Goal: Communication & Community: Answer question/provide support

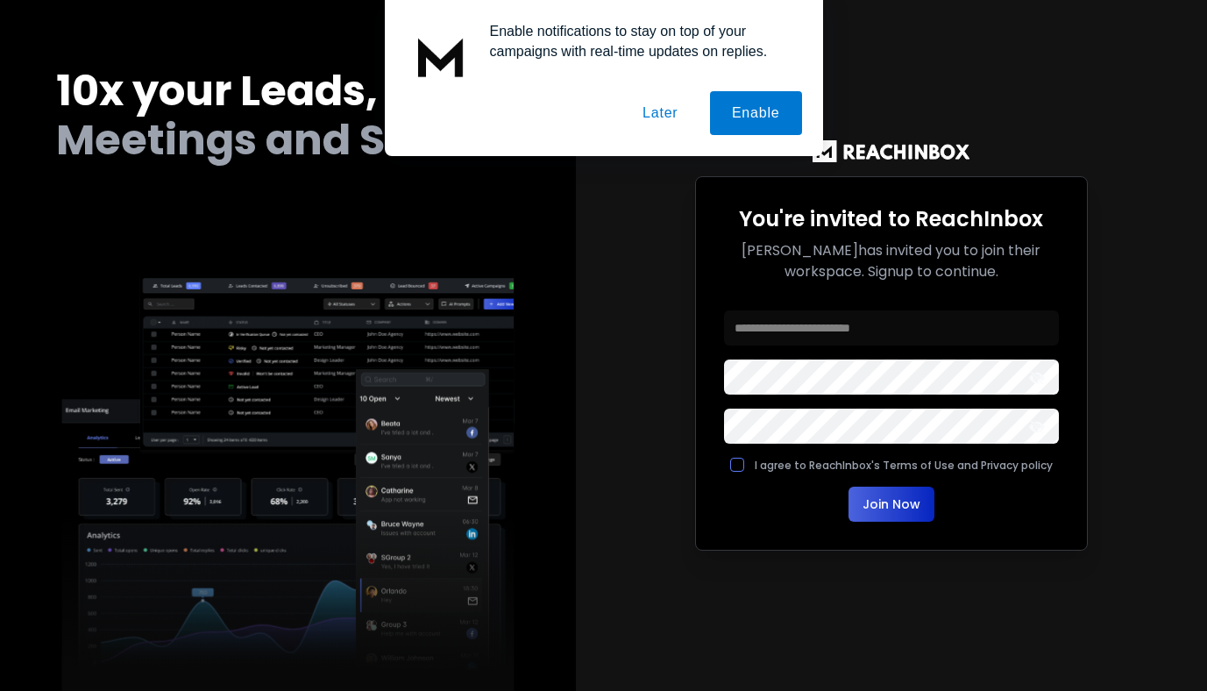
click at [657, 117] on button "Later" at bounding box center [659, 113] width 79 height 44
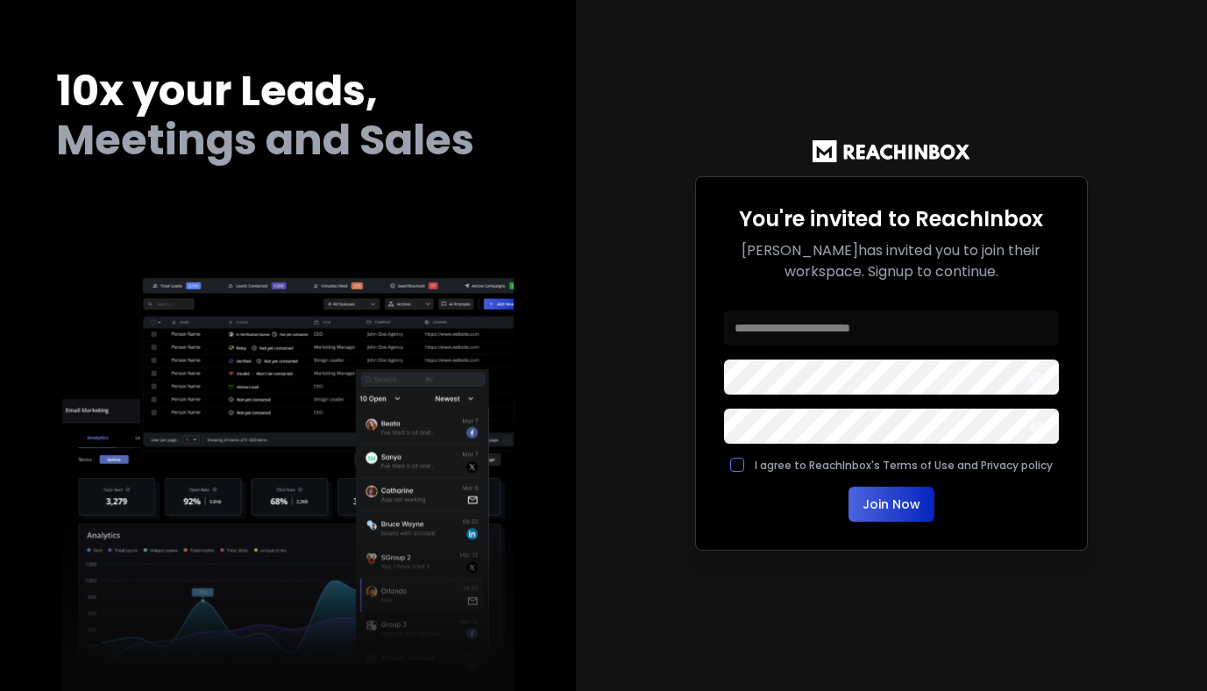
click at [1041, 430] on icon at bounding box center [1037, 427] width 12 height 12
click at [739, 466] on button "I agree to ReachInbox's Terms of Use and Privacy policy" at bounding box center [737, 464] width 14 height 14
click at [1040, 376] on icon at bounding box center [1037, 377] width 16 height 11
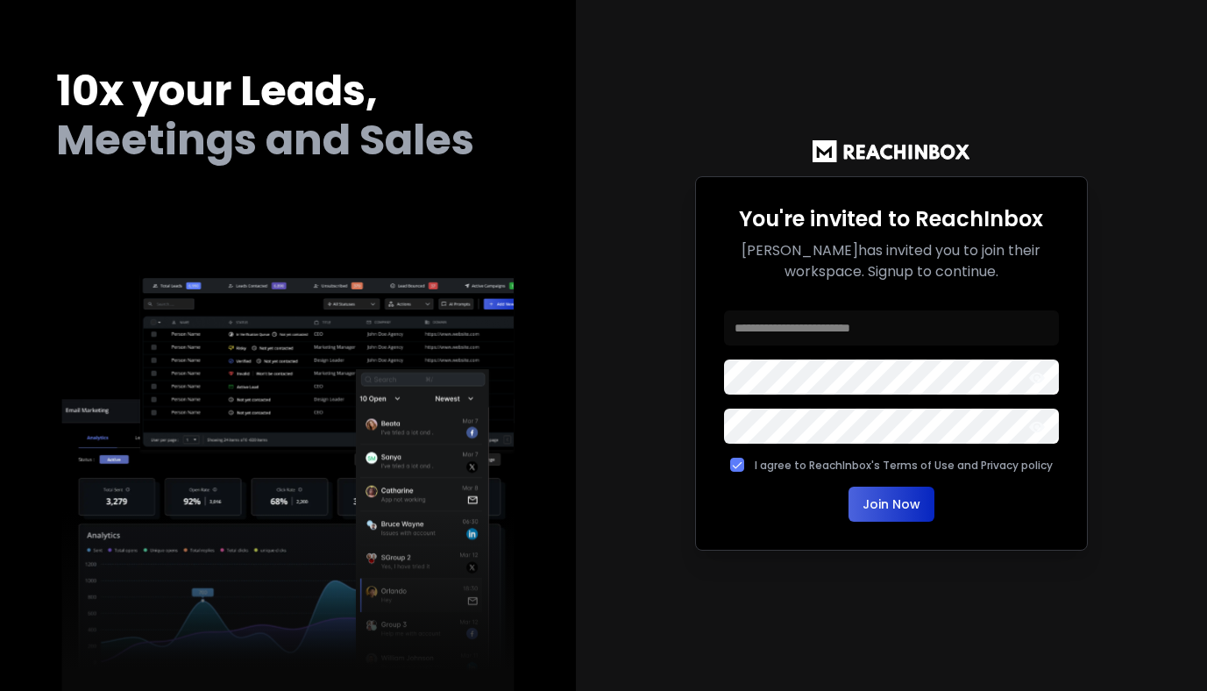
click at [684, 367] on div "**********" at bounding box center [892, 345] width 632 height 691
click at [903, 510] on button "Join Now" at bounding box center [891, 503] width 86 height 35
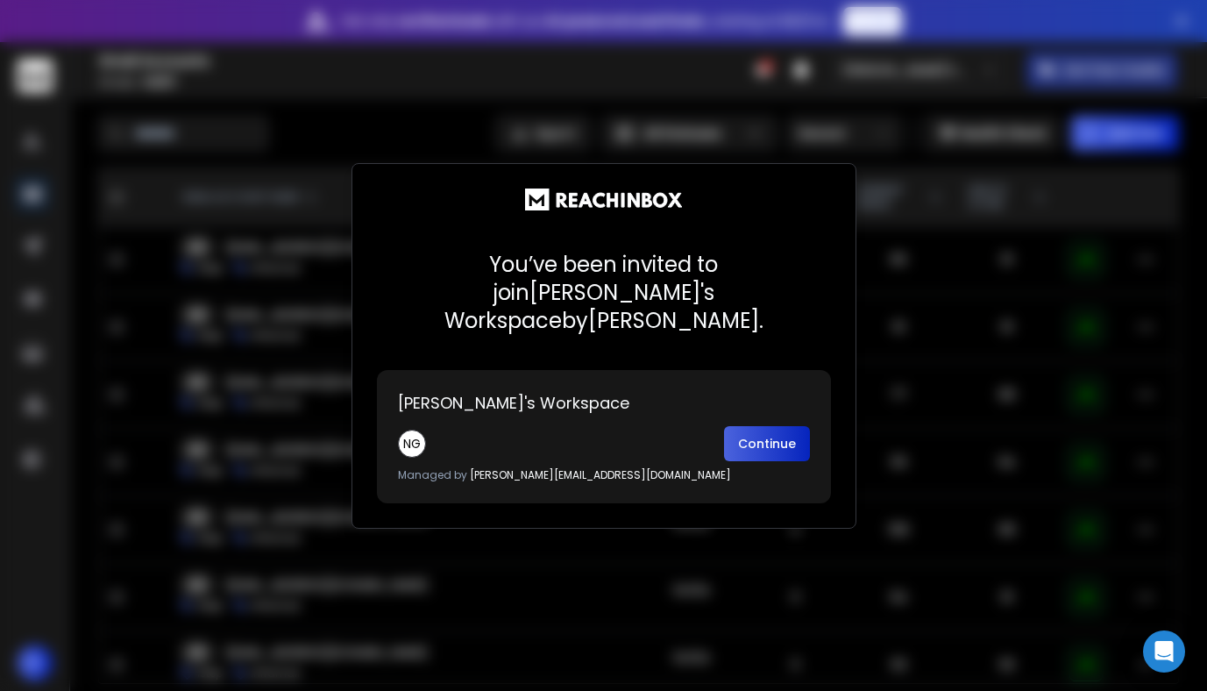
click at [788, 435] on button "Continue" at bounding box center [767, 443] width 86 height 35
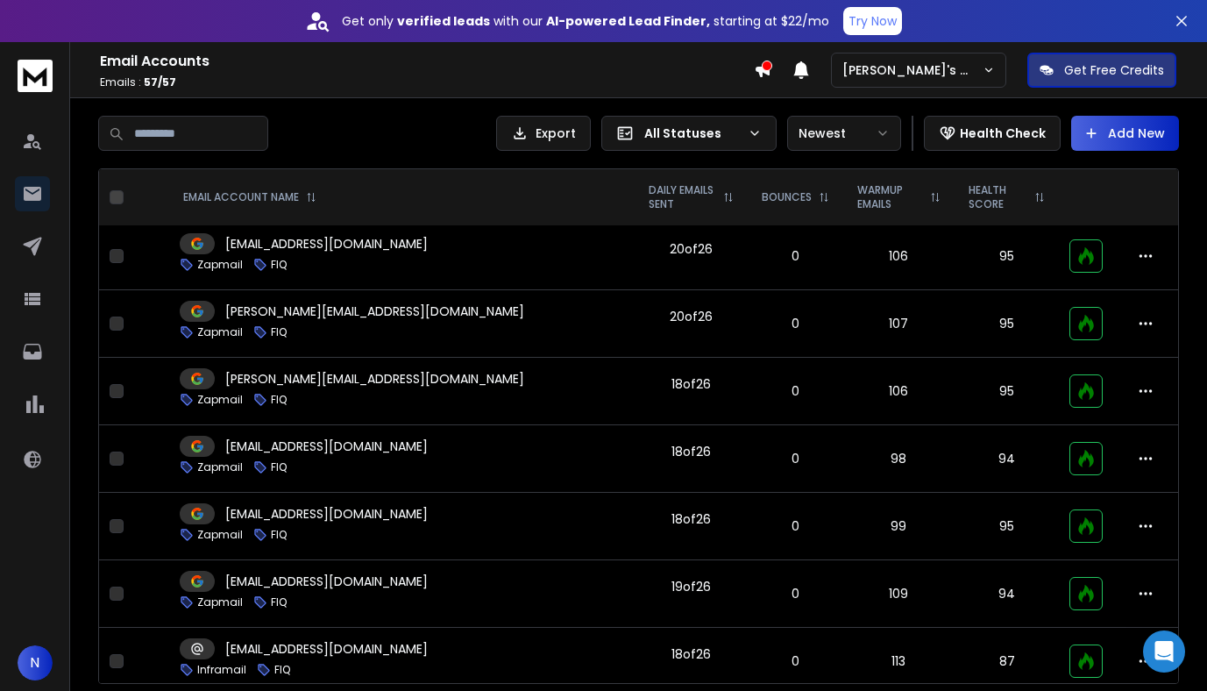
scroll to position [128, 0]
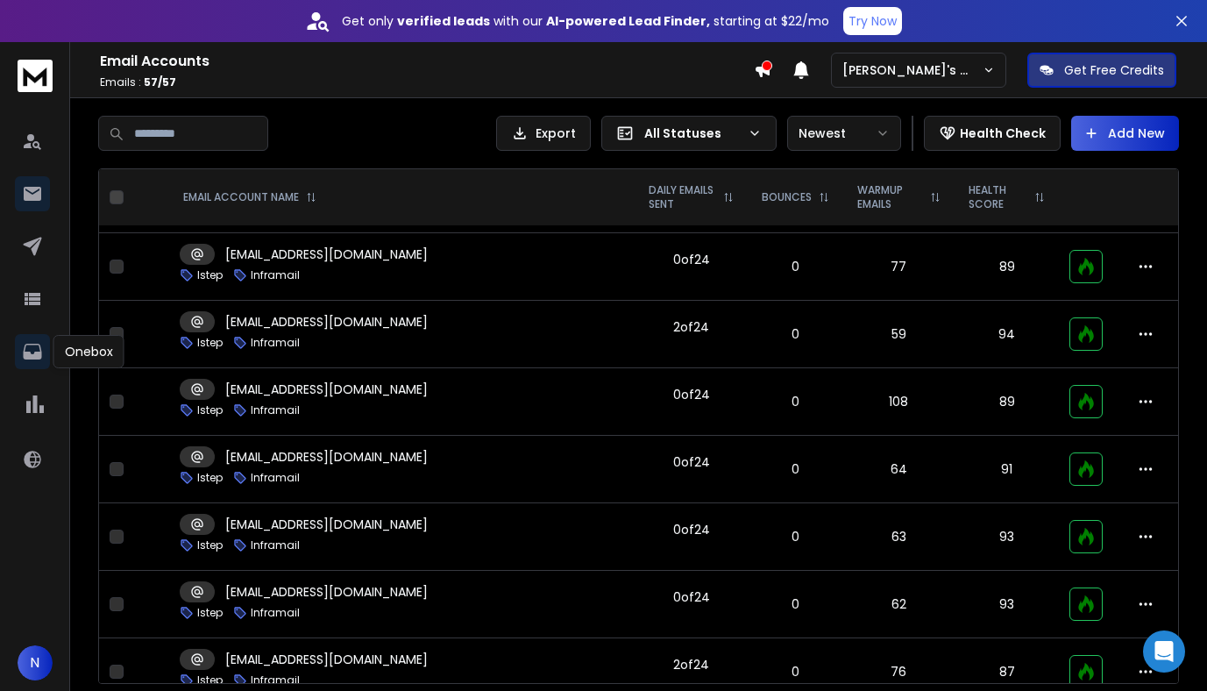
click at [36, 353] on icon at bounding box center [32, 352] width 18 height 16
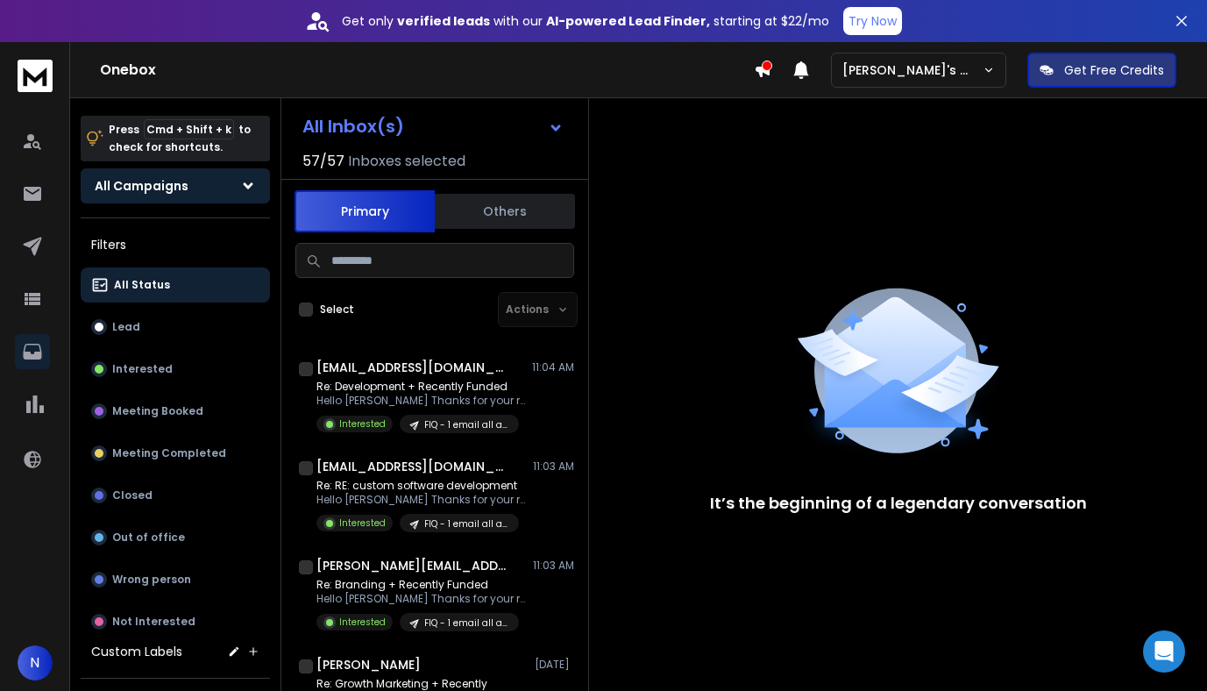
click at [183, 181] on h1 "All Campaigns" at bounding box center [142, 186] width 94 height 18
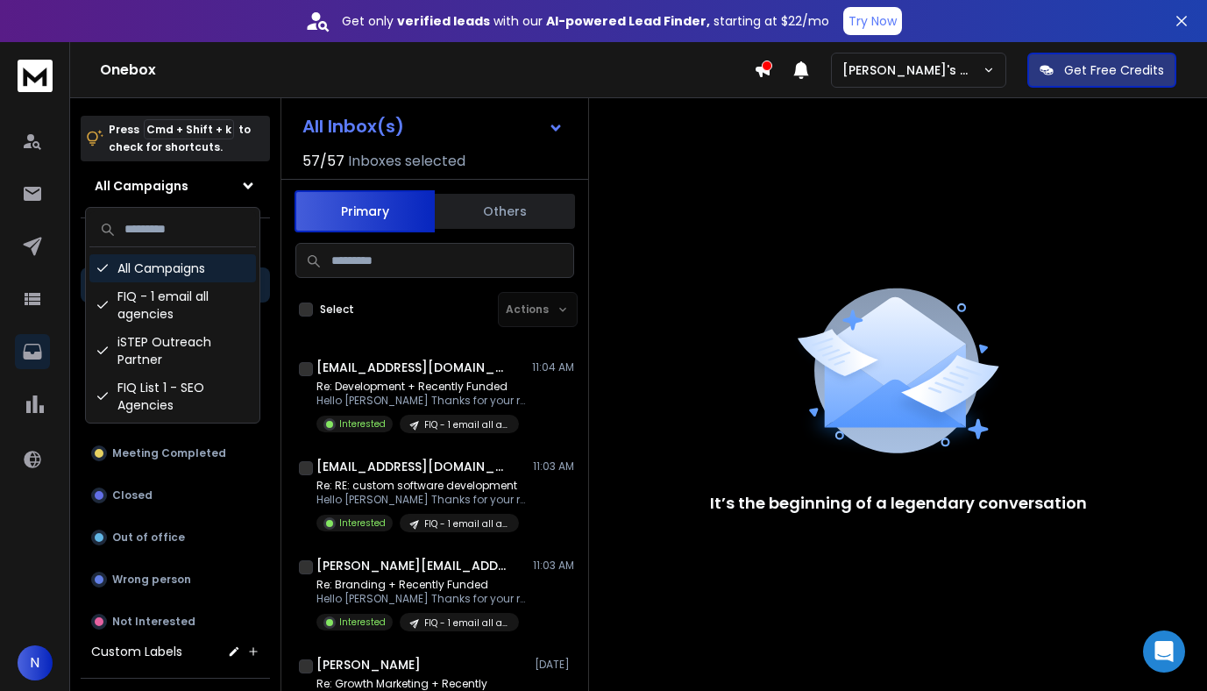
click at [163, 268] on div "All Campaigns" at bounding box center [172, 268] width 166 height 28
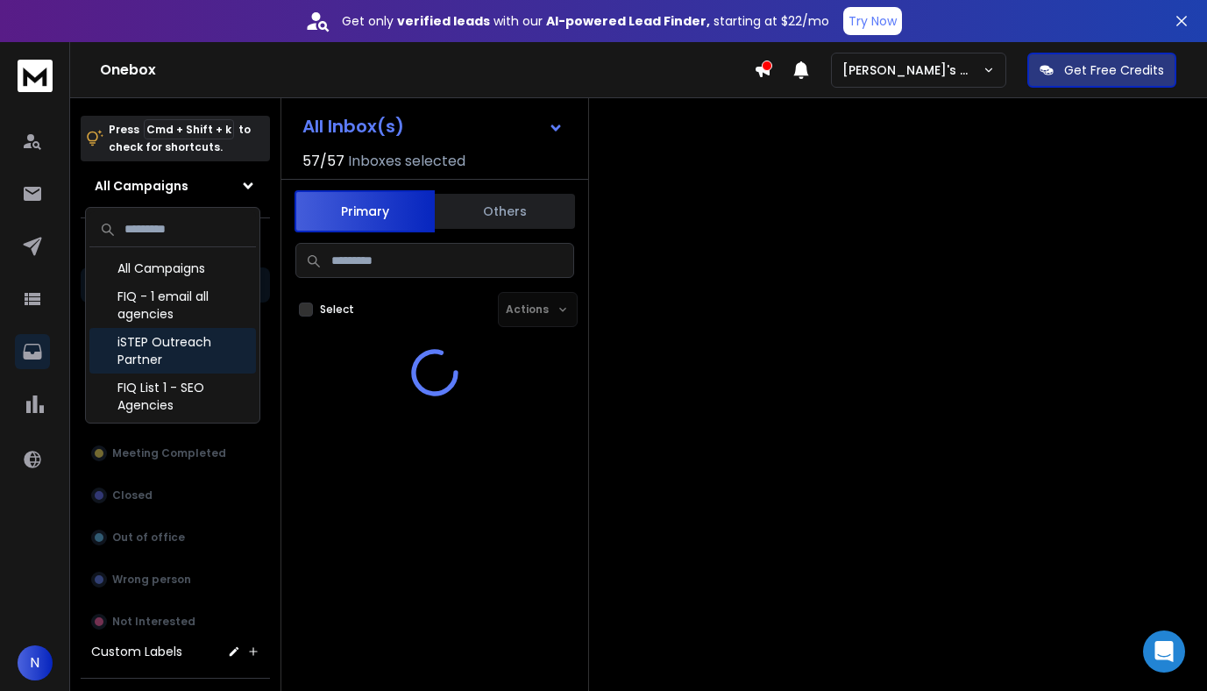
click at [160, 348] on div "iSTEP Outreach Partner" at bounding box center [172, 351] width 166 height 46
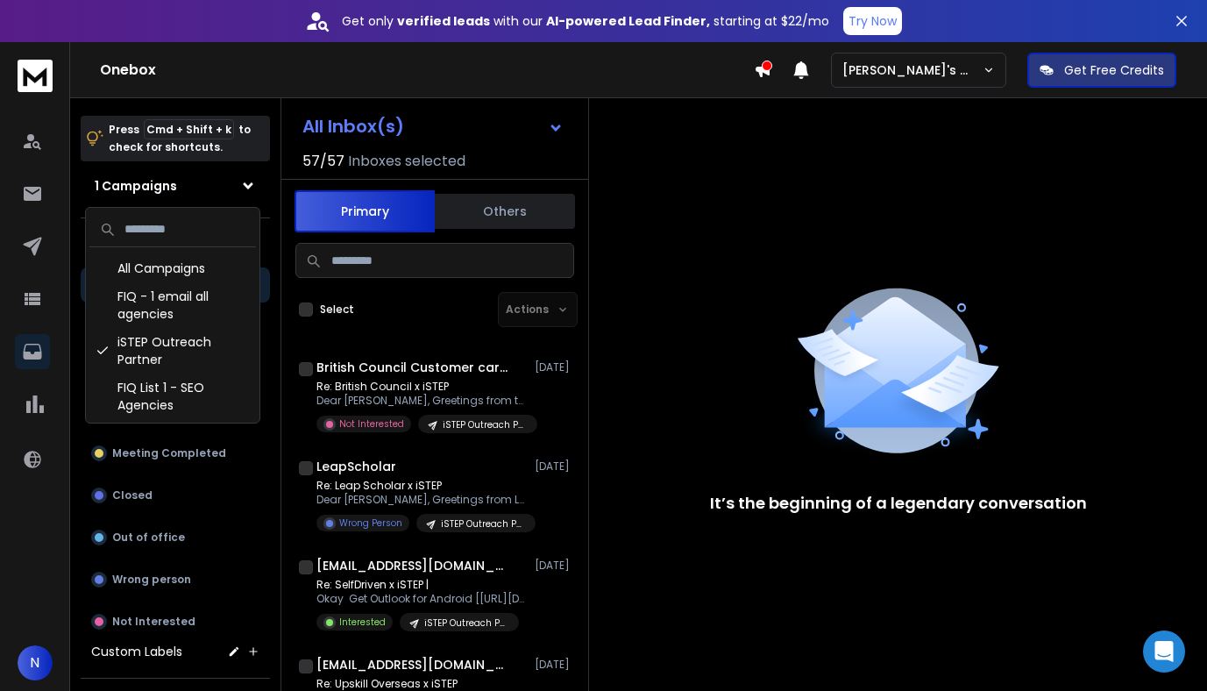
click at [647, 222] on div "It’s the beginning of a legendary conversation" at bounding box center [898, 391] width 618 height 587
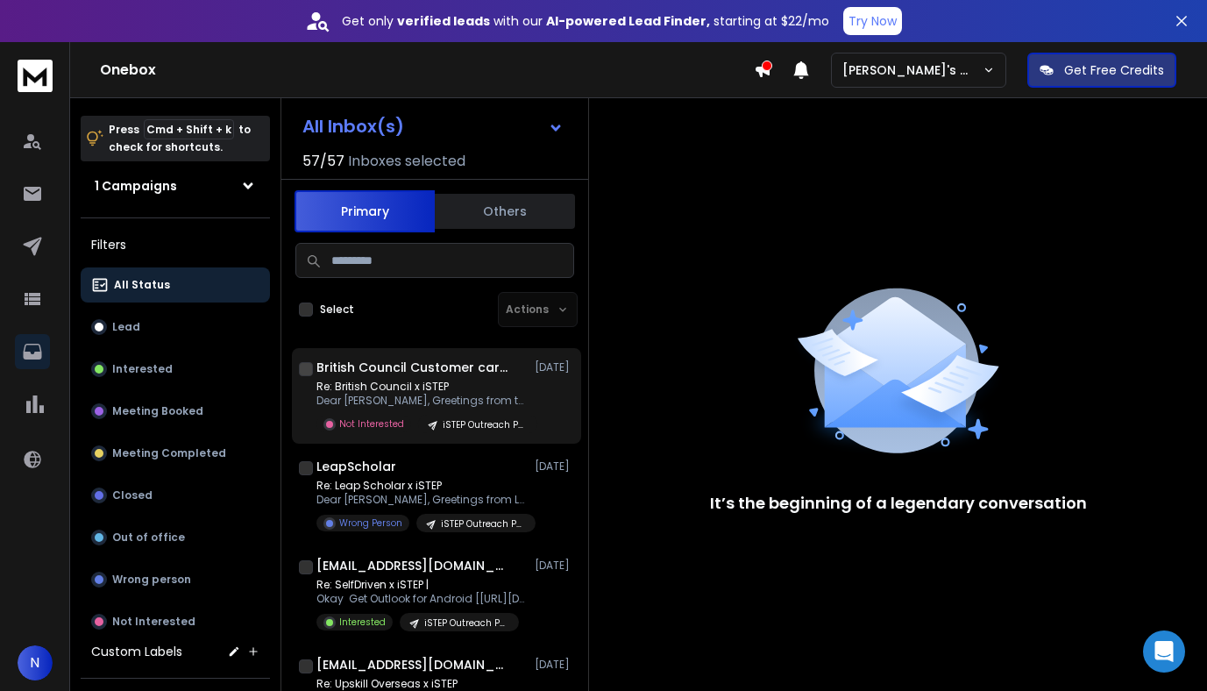
click at [421, 382] on p "Re: British Council x iSTEP" at bounding box center [421, 386] width 210 height 14
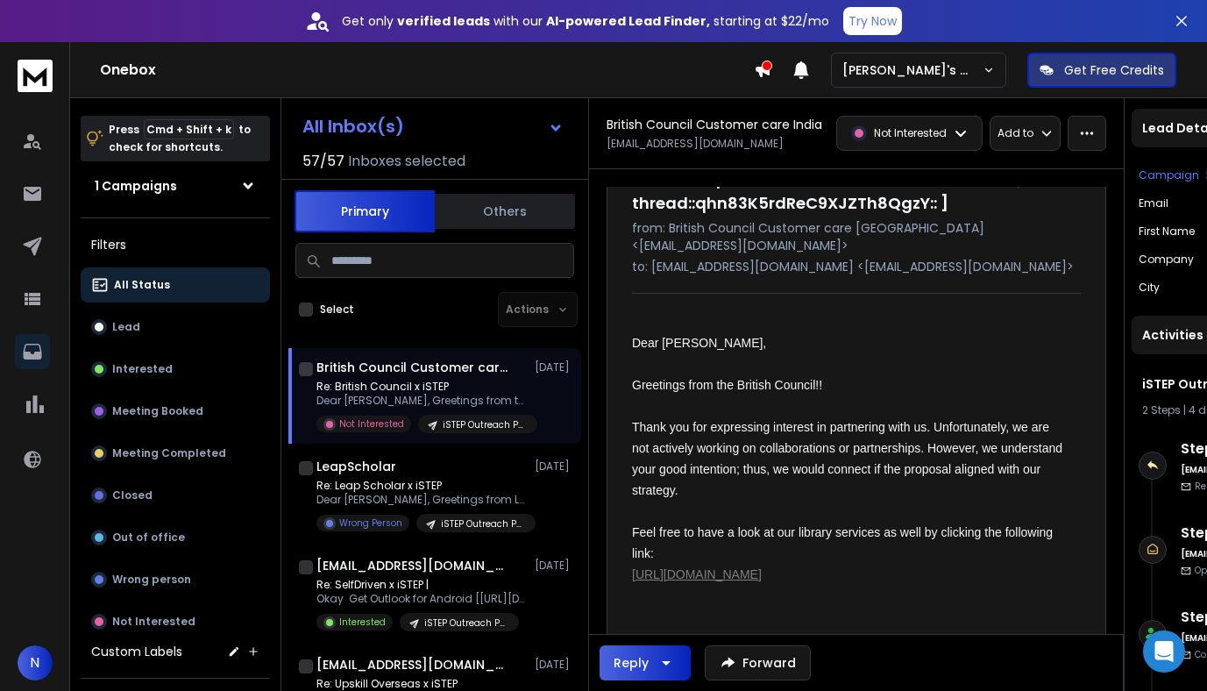
scroll to position [110, 0]
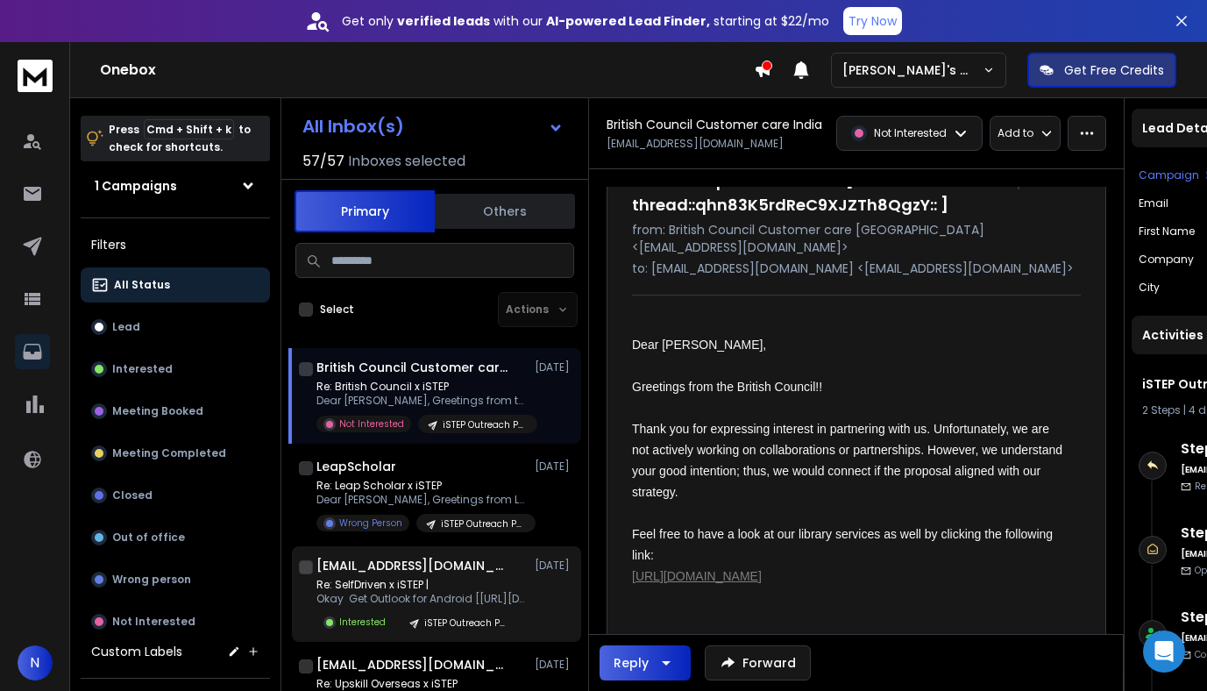
click at [411, 578] on p "Re: SelfDriven x iSTEP |" at bounding box center [421, 584] width 210 height 14
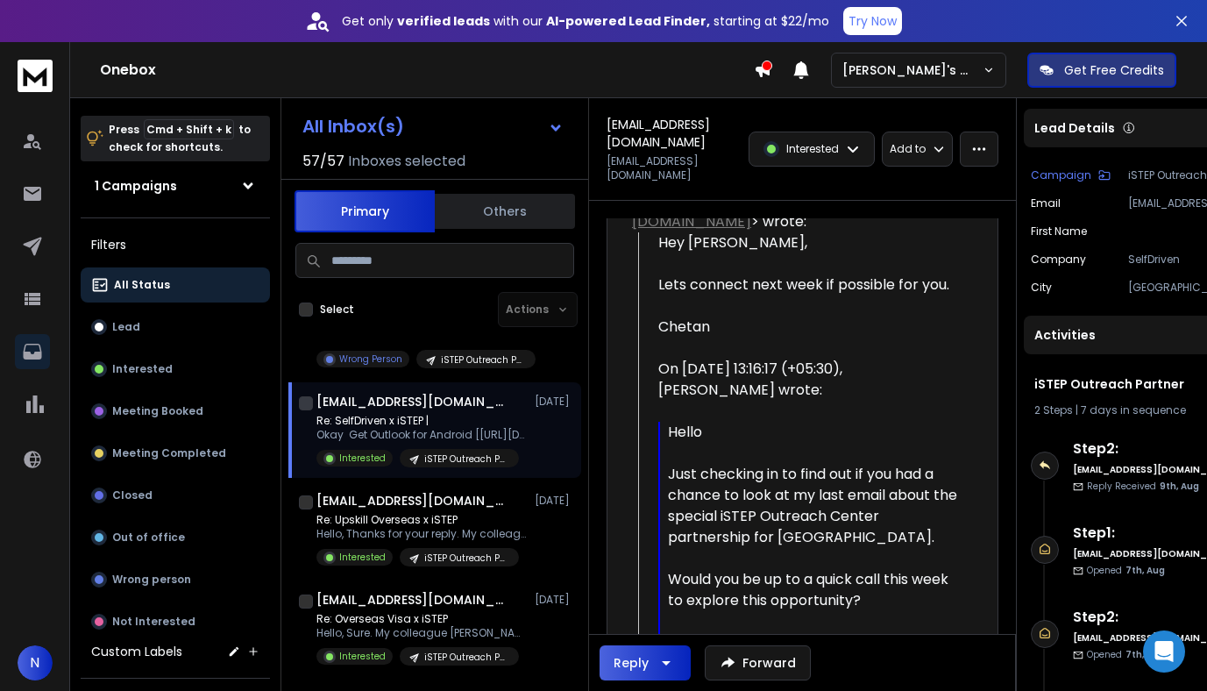
scroll to position [927, 0]
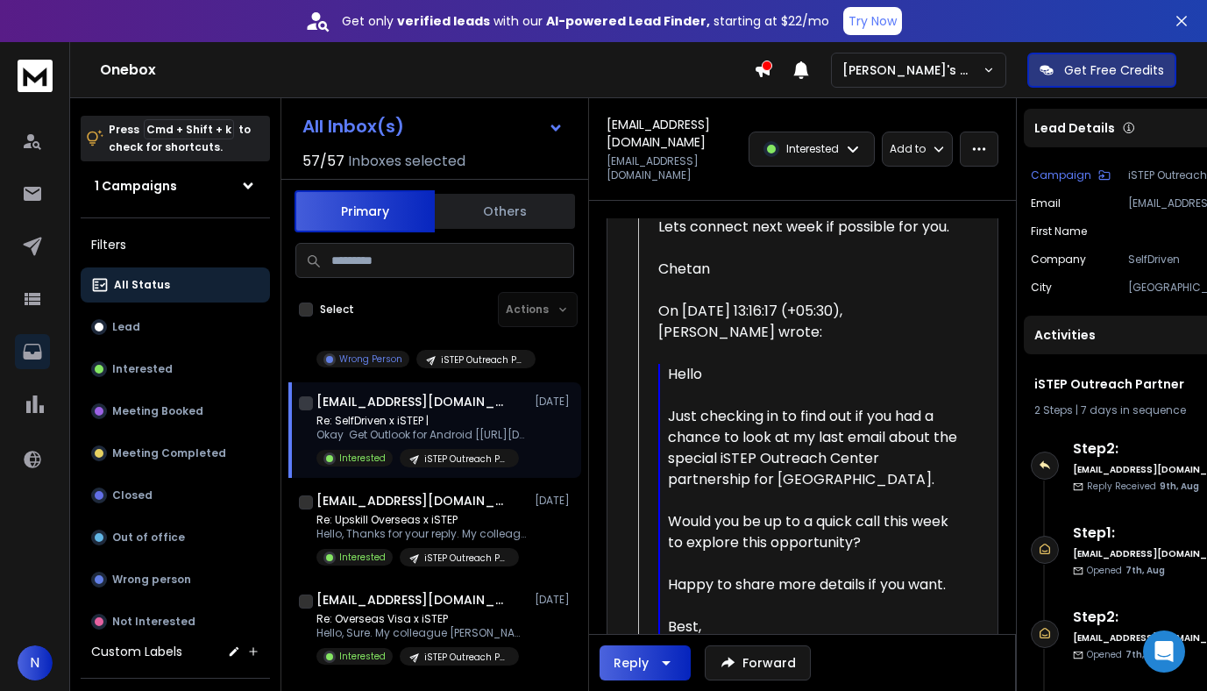
click at [649, 677] on button "Reply" at bounding box center [644, 662] width 91 height 35
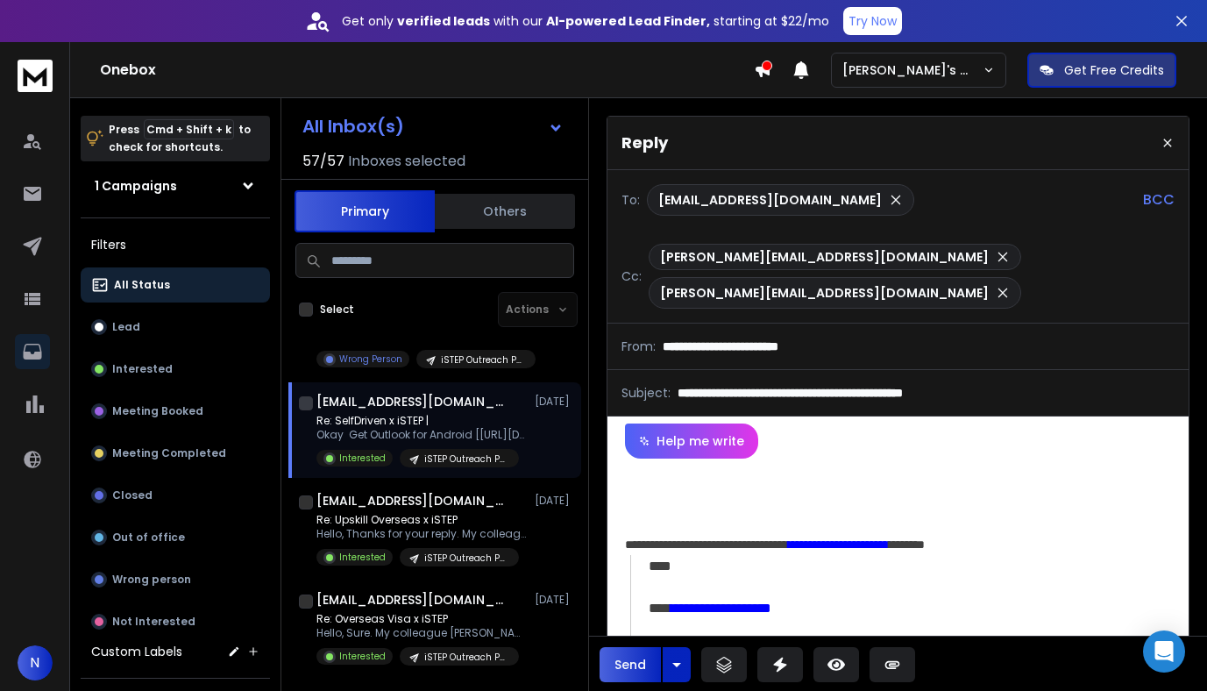
click at [1160, 145] on icon at bounding box center [1167, 143] width 14 height 14
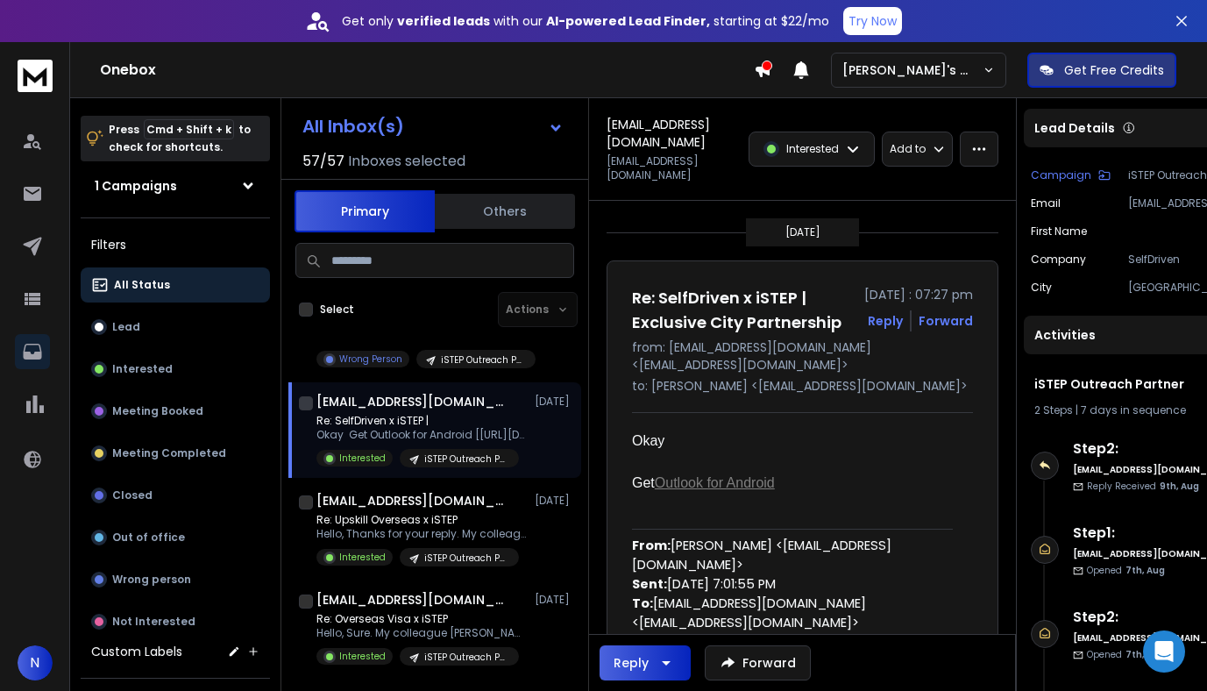
click at [668, 676] on button "Reply" at bounding box center [644, 662] width 91 height 35
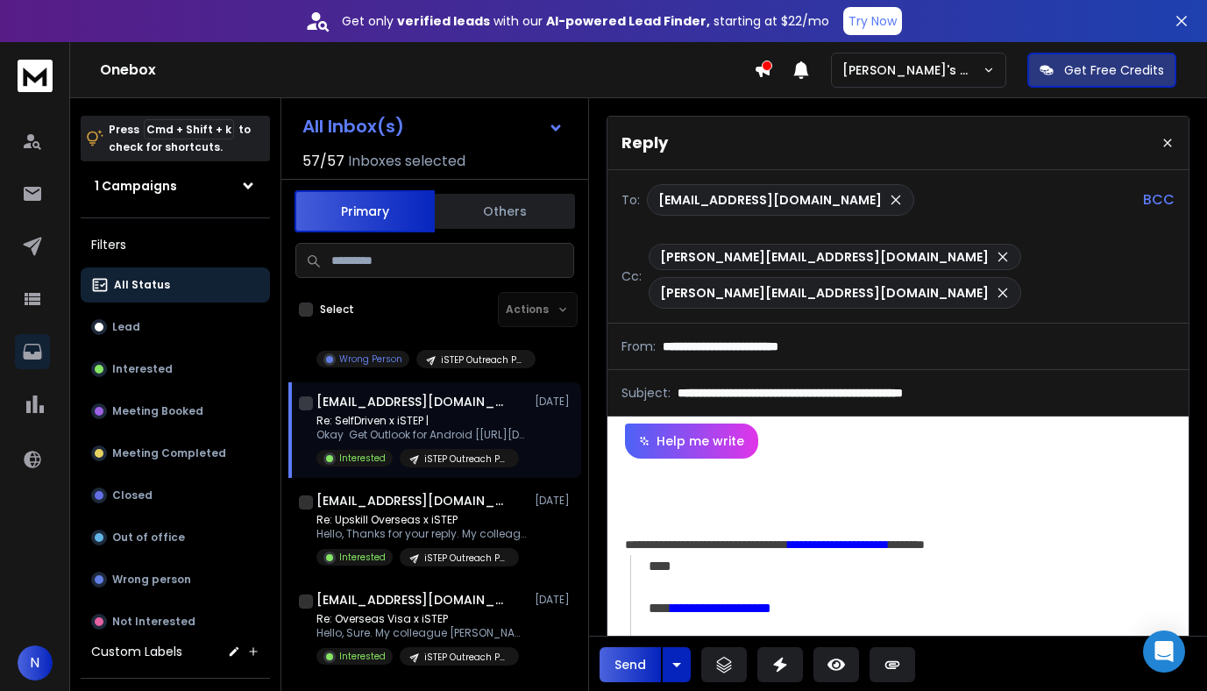
click at [1164, 140] on icon at bounding box center [1167, 142] width 8 height 8
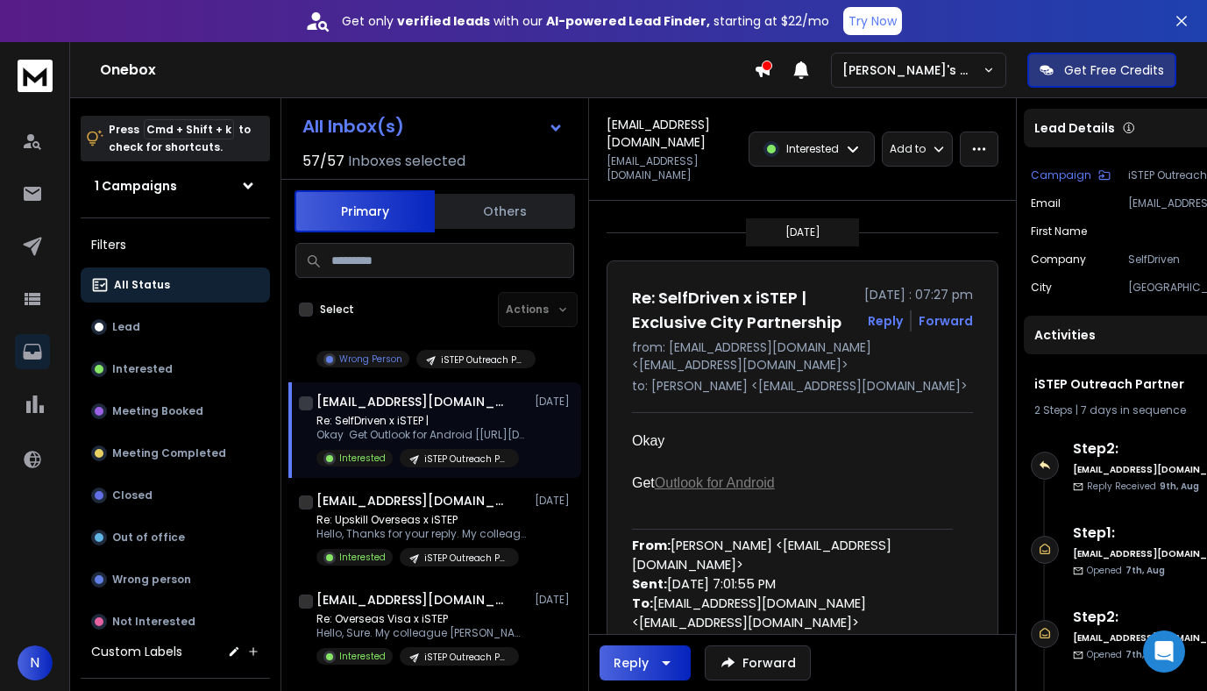
click at [666, 661] on icon "button" at bounding box center [666, 663] width 9 height 4
click at [654, 616] on p "Reply All" at bounding box center [651, 618] width 49 height 18
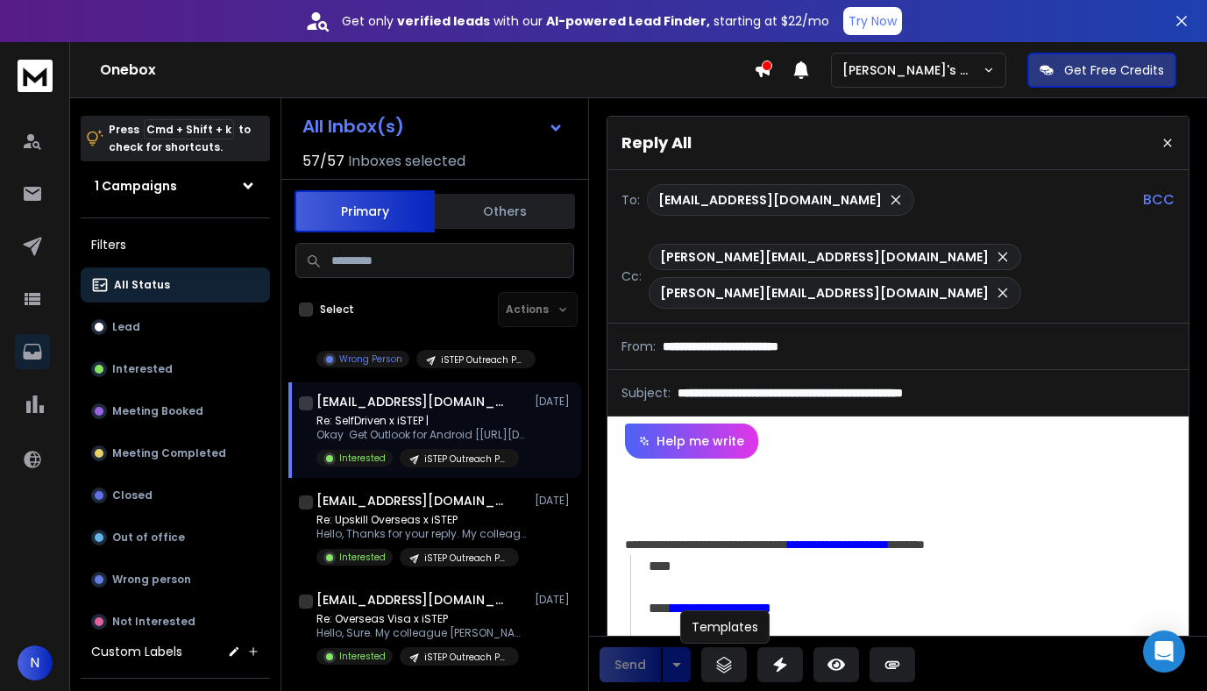
click at [721, 662] on icon at bounding box center [724, 664] width 18 height 18
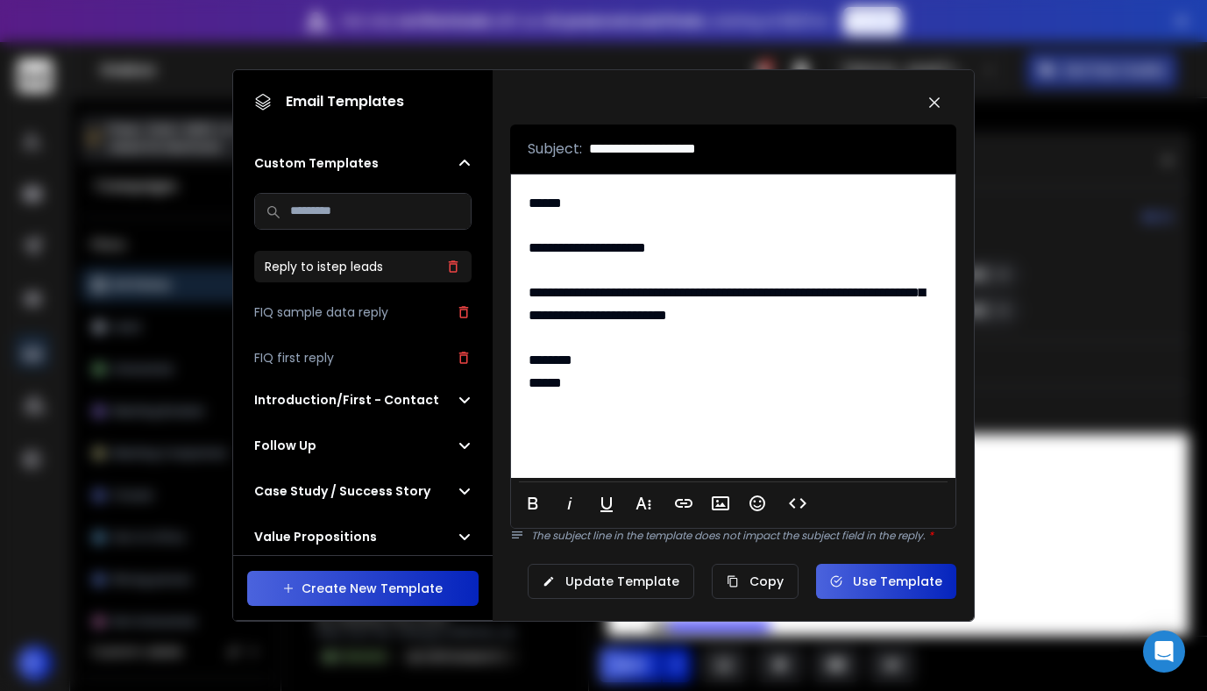
click at [929, 102] on icon at bounding box center [934, 103] width 16 height 16
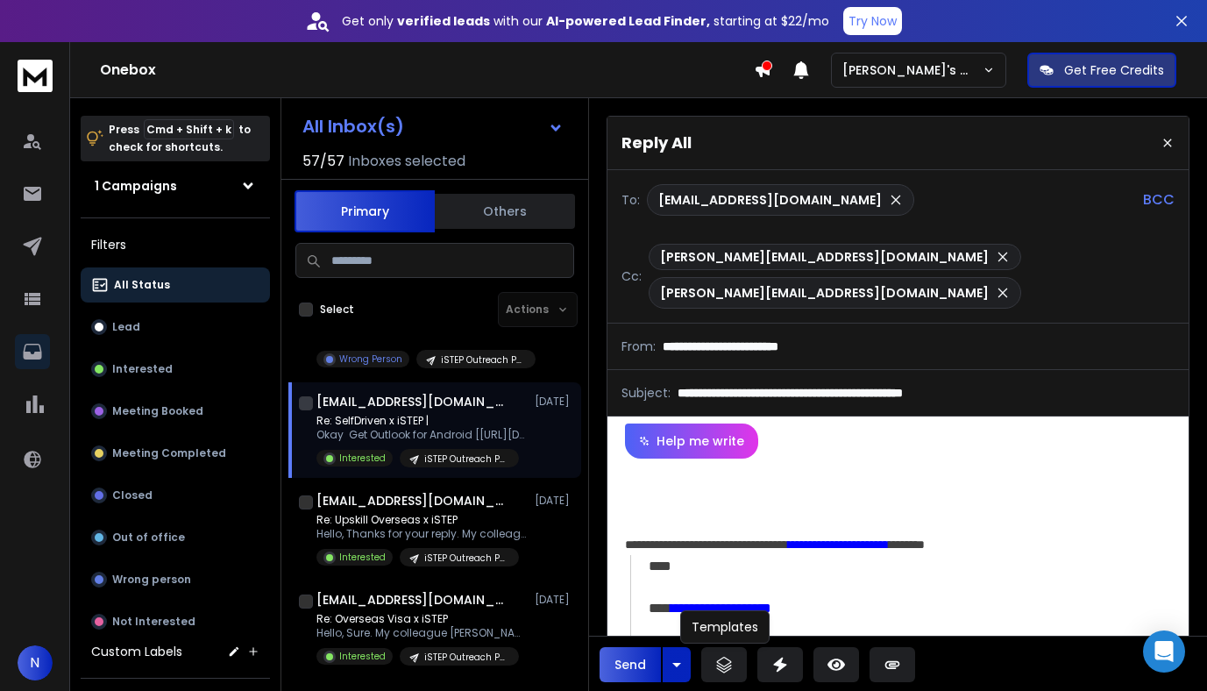
click at [720, 666] on icon at bounding box center [724, 664] width 18 height 18
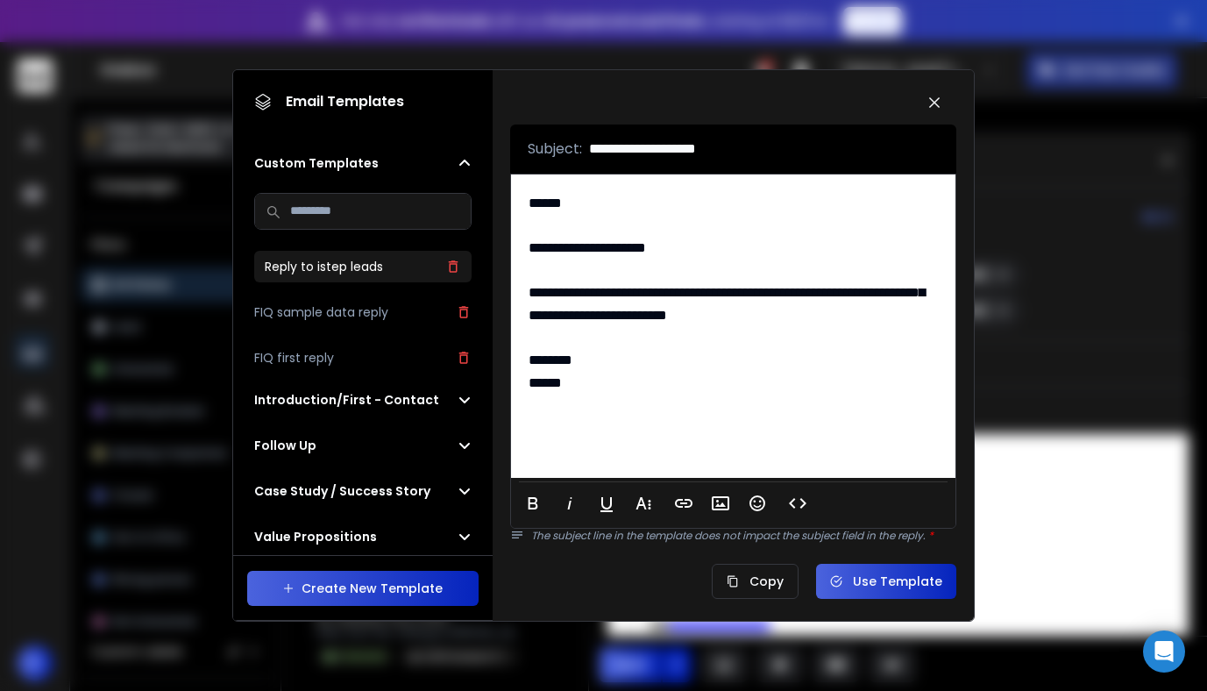
click at [932, 100] on icon at bounding box center [934, 102] width 11 height 11
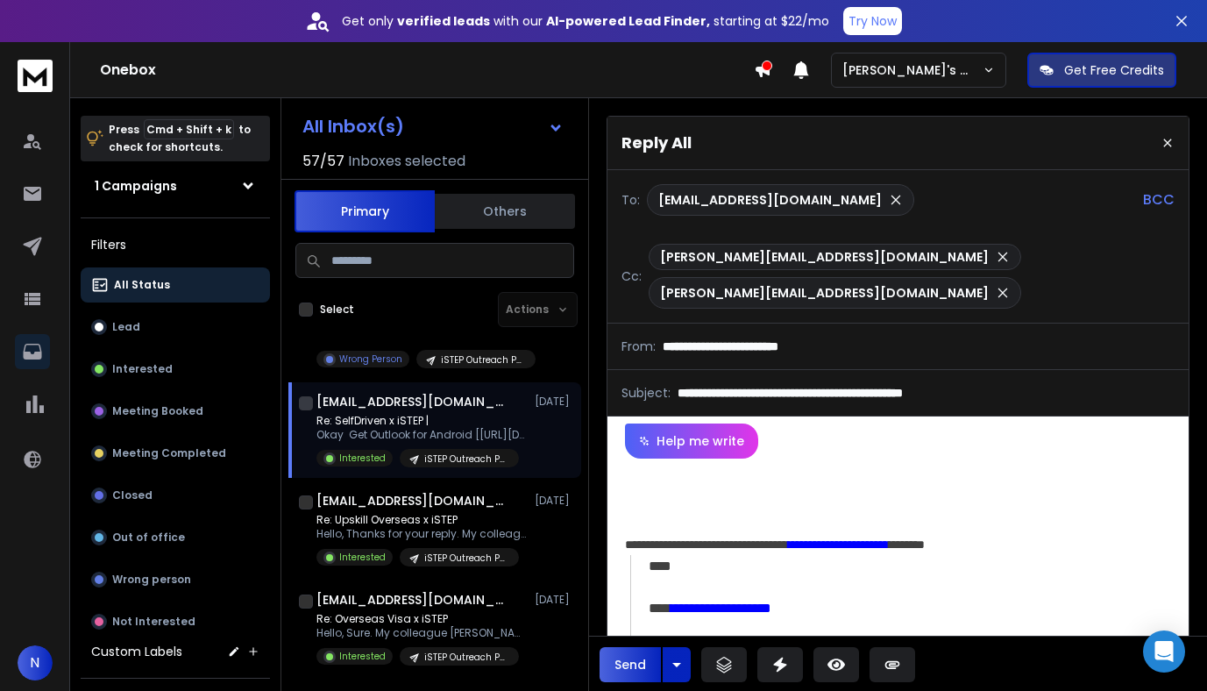
click at [1189, 18] on div "Get only verified leads with our AI-powered Lead Finder, starting at $22/mo Try…" at bounding box center [603, 21] width 1207 height 42
click at [1185, 20] on icon at bounding box center [1181, 21] width 16 height 16
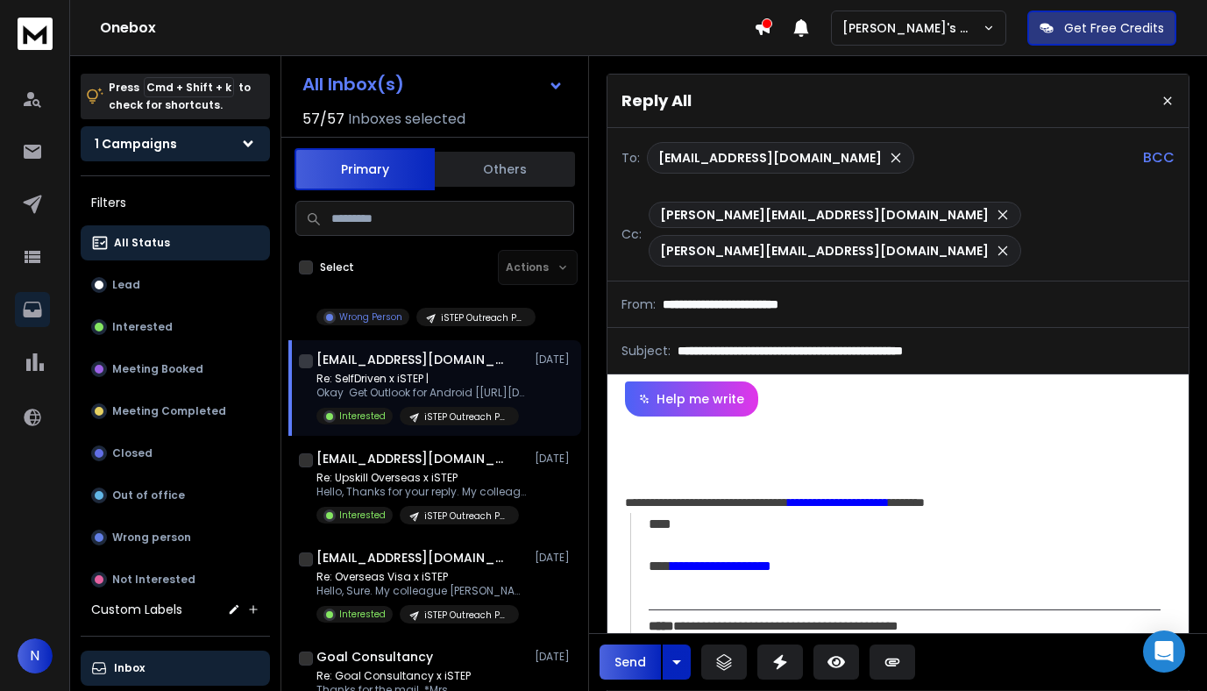
click at [150, 149] on h1 "1 Campaigns" at bounding box center [136, 144] width 82 height 18
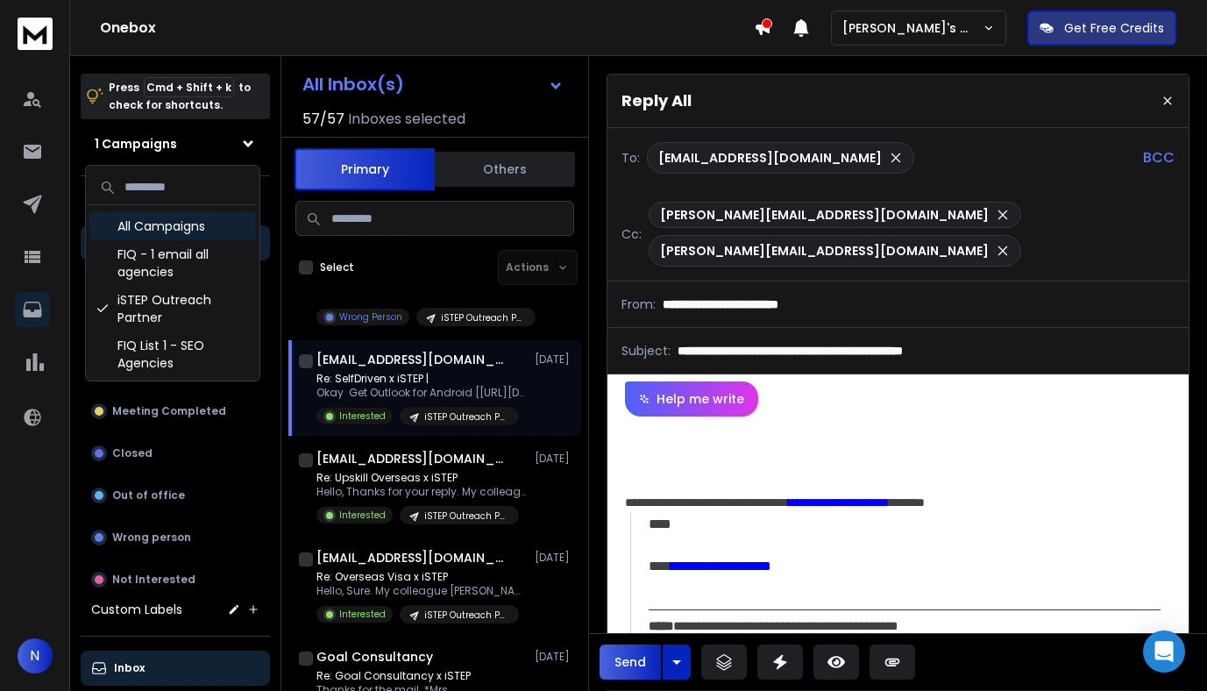
click at [149, 228] on div "All Campaigns" at bounding box center [172, 226] width 166 height 28
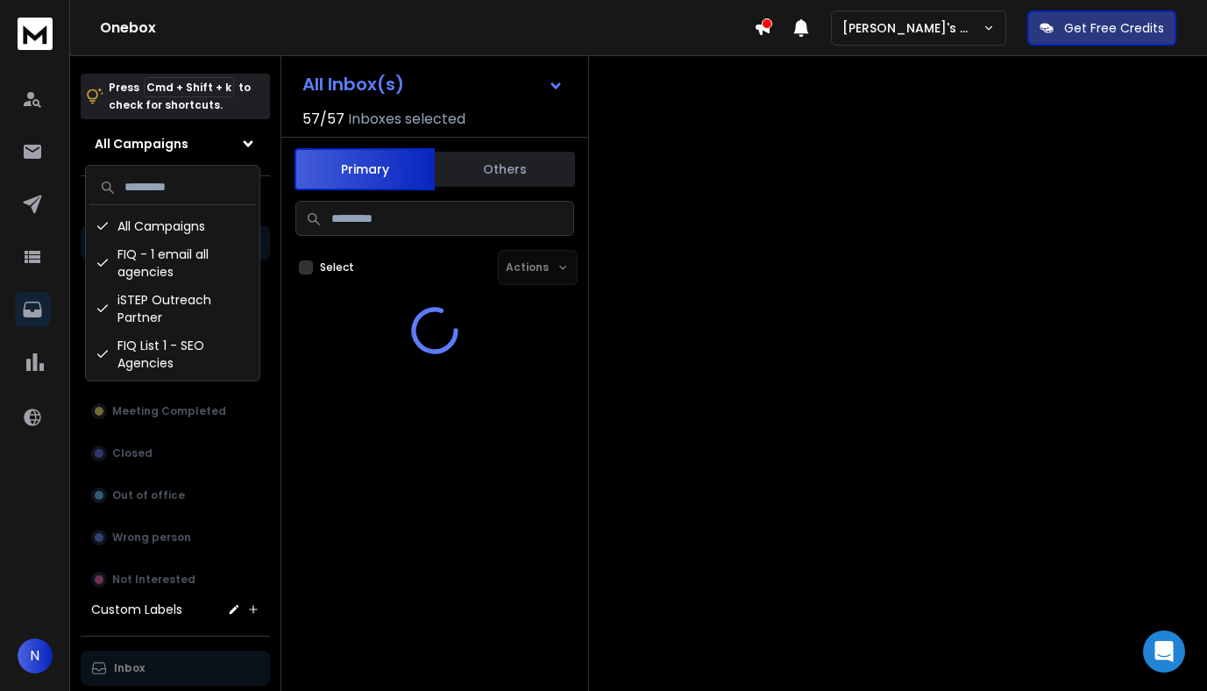
click at [43, 46] on img at bounding box center [35, 34] width 35 height 32
